Goal: Navigation & Orientation: Find specific page/section

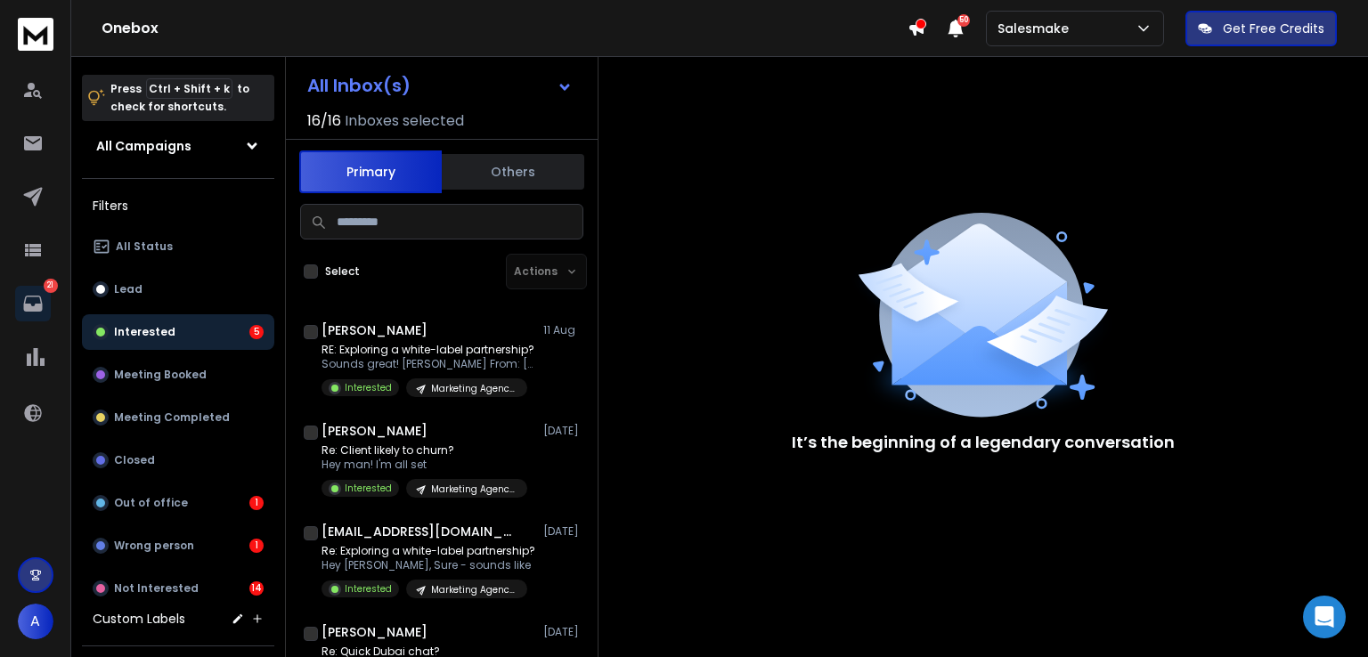
click at [1102, 29] on div "Salesmake" at bounding box center [1075, 29] width 155 height 18
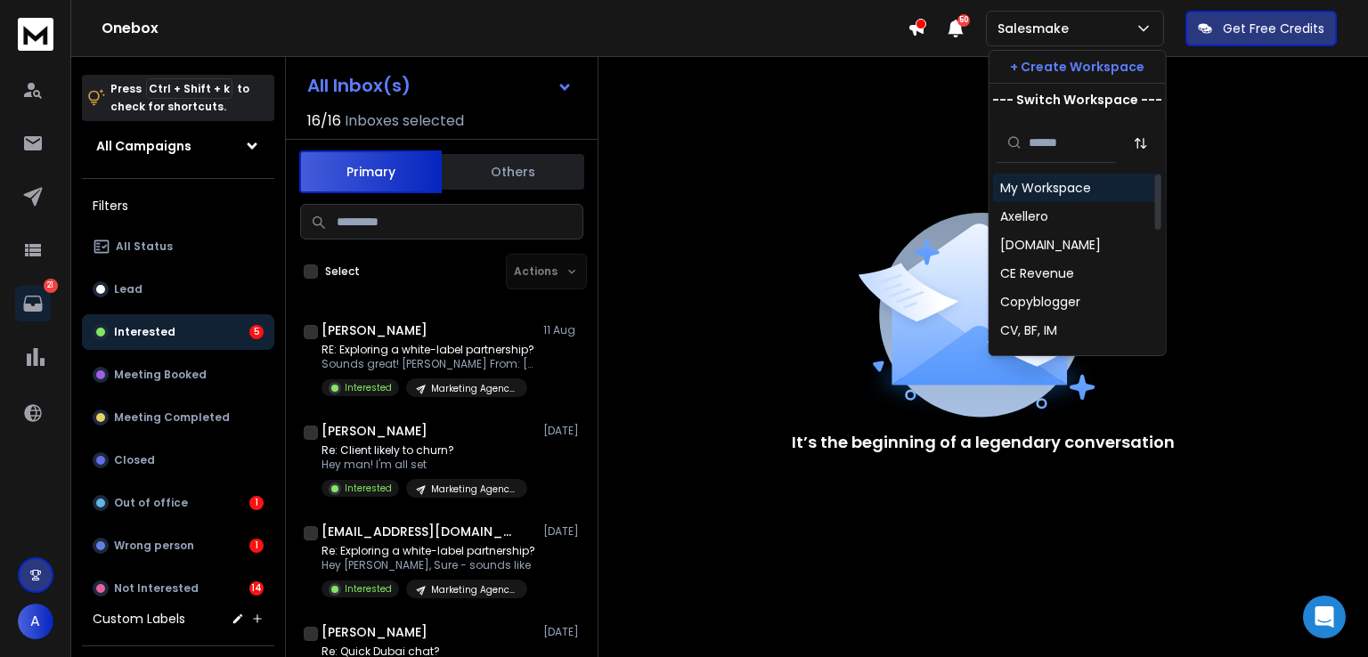
click at [1103, 199] on div "My Workspace" at bounding box center [1077, 188] width 169 height 29
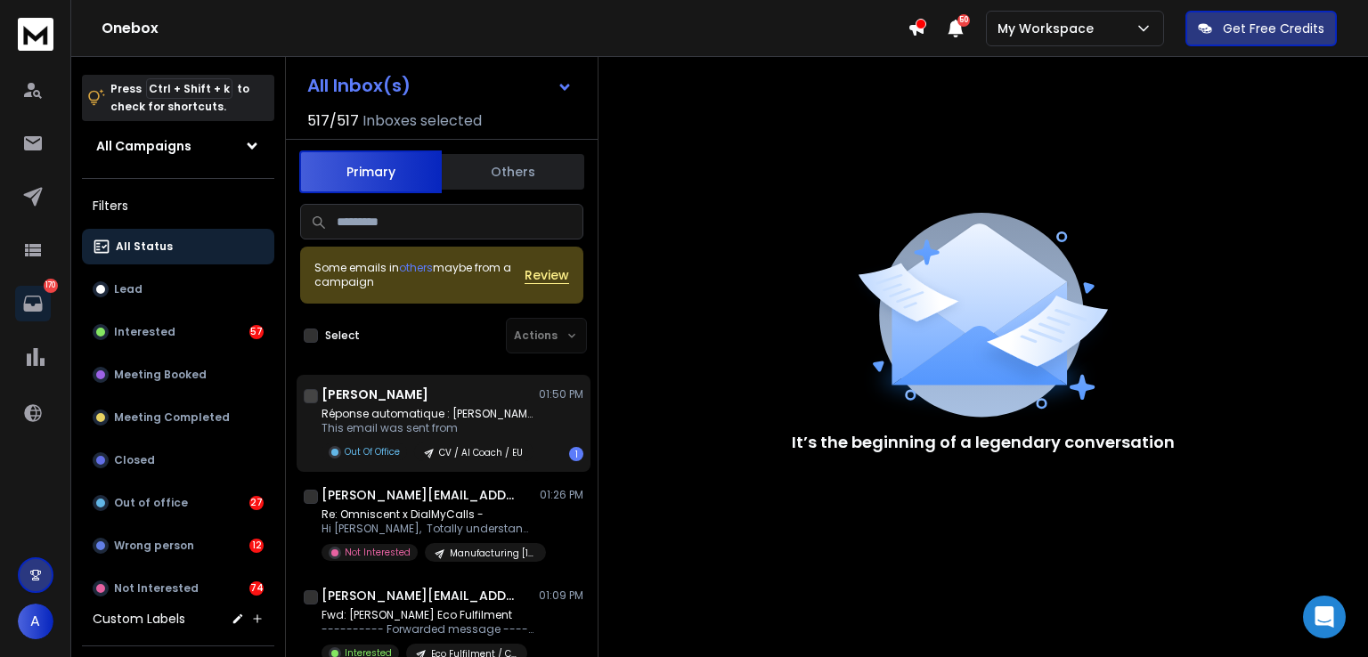
click at [454, 425] on p "This email was sent from" at bounding box center [429, 428] width 214 height 14
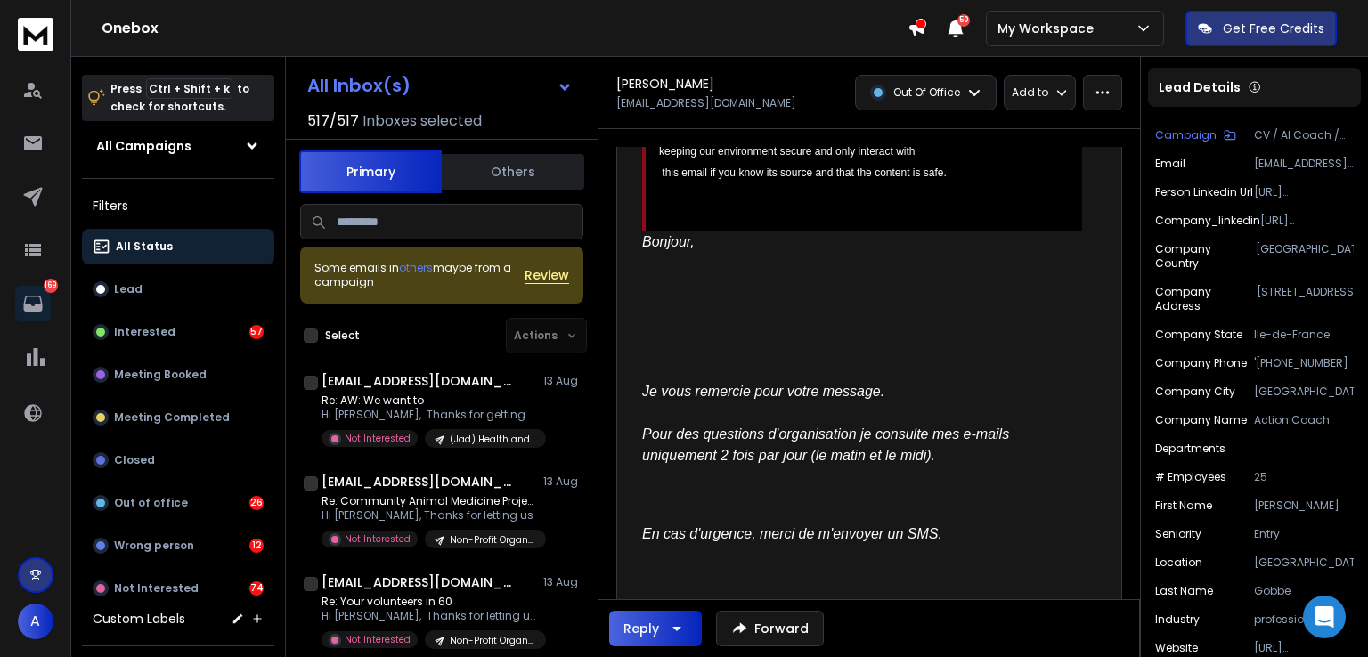
scroll to position [3268, 0]
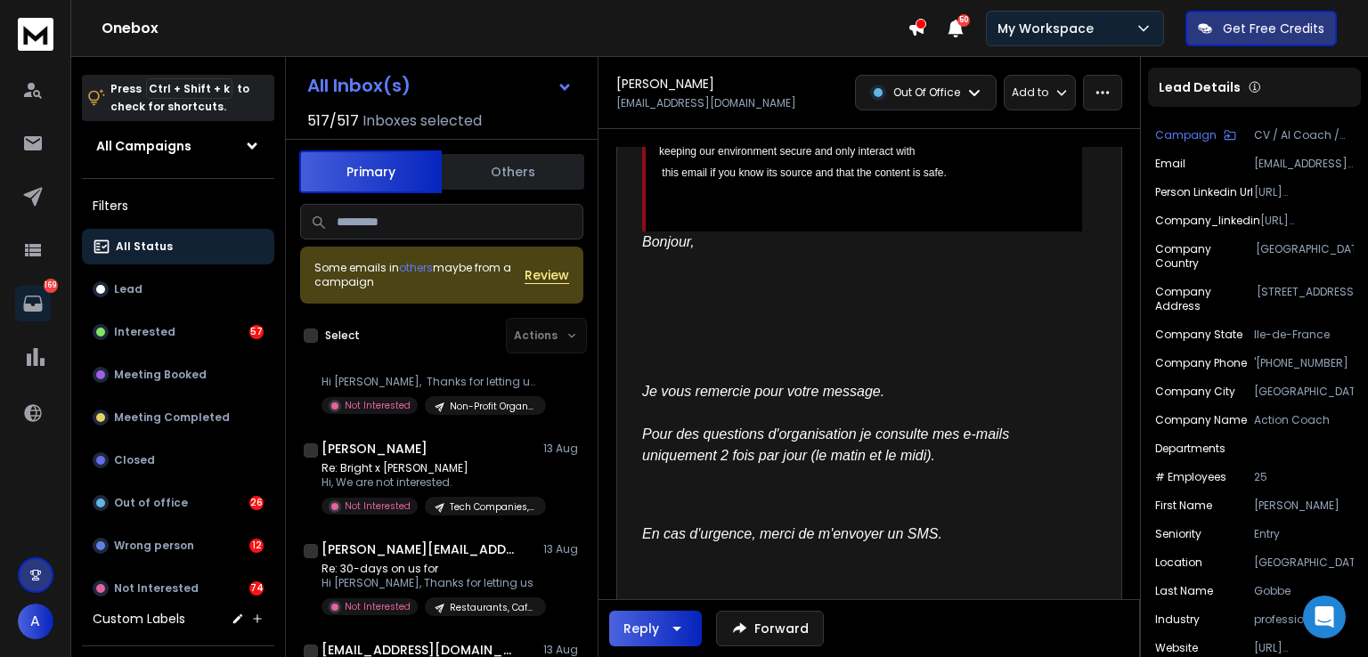
click at [1105, 29] on div "My Workspace" at bounding box center [1075, 29] width 155 height 18
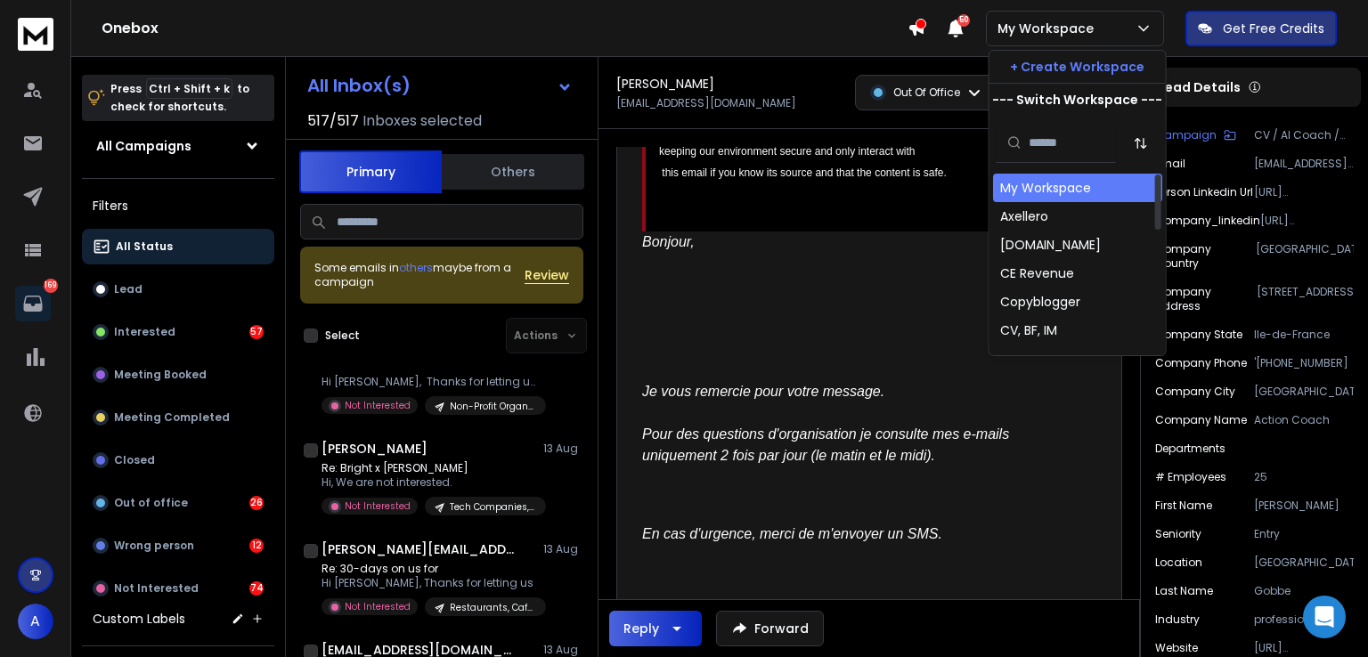
click at [1095, 184] on div "My Workspace" at bounding box center [1077, 188] width 169 height 29
